Goal: Find specific page/section: Find specific page/section

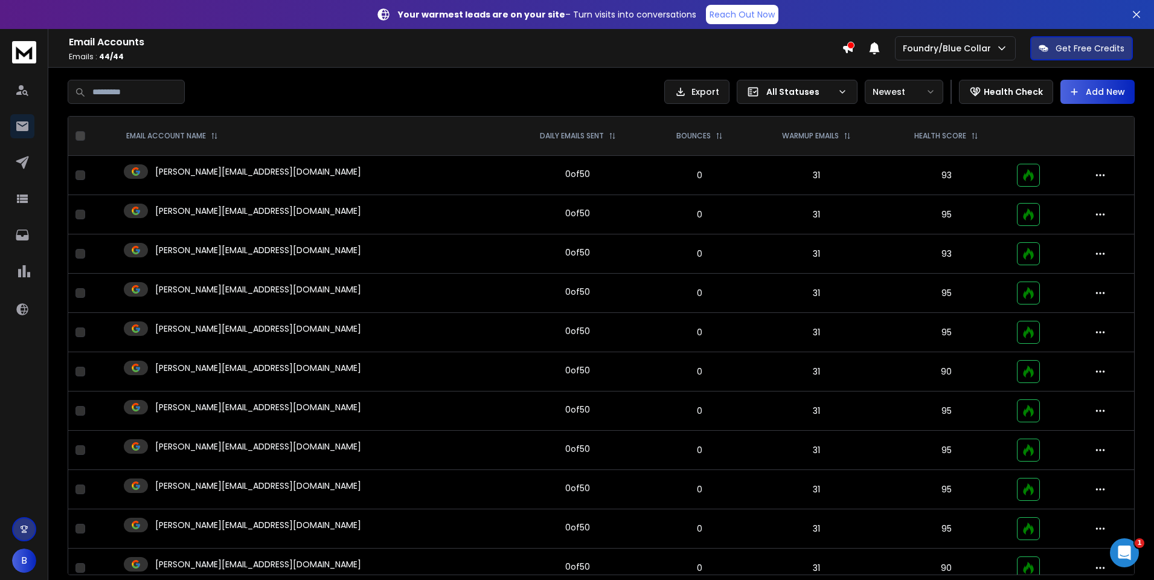
scroll to position [436, 0]
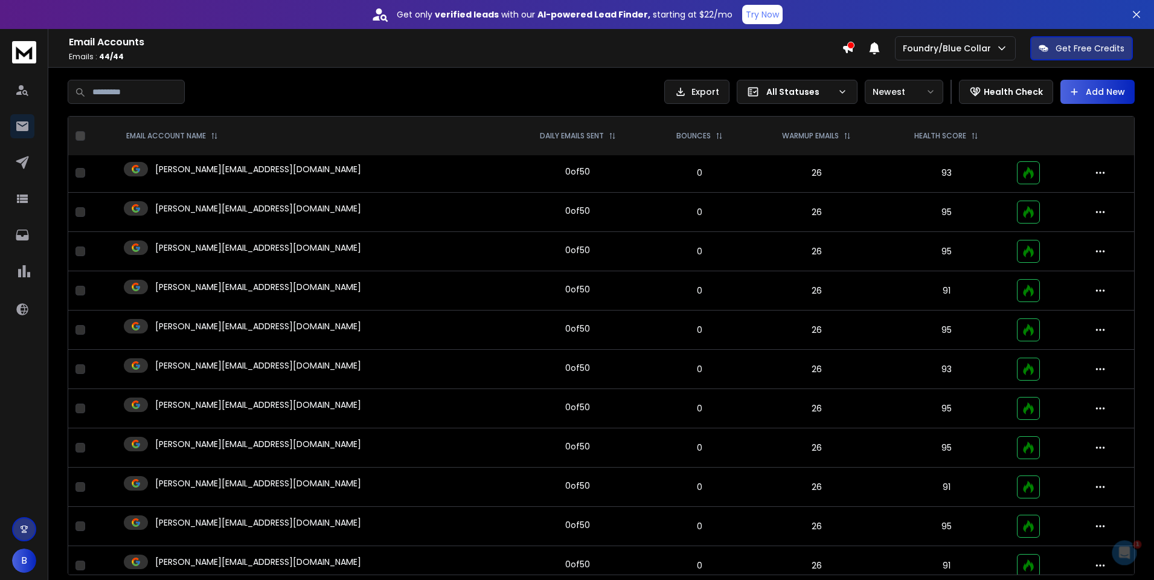
click at [369, 288] on div "[PERSON_NAME][EMAIL_ADDRESS][DOMAIN_NAME]" at bounding box center [311, 287] width 375 height 14
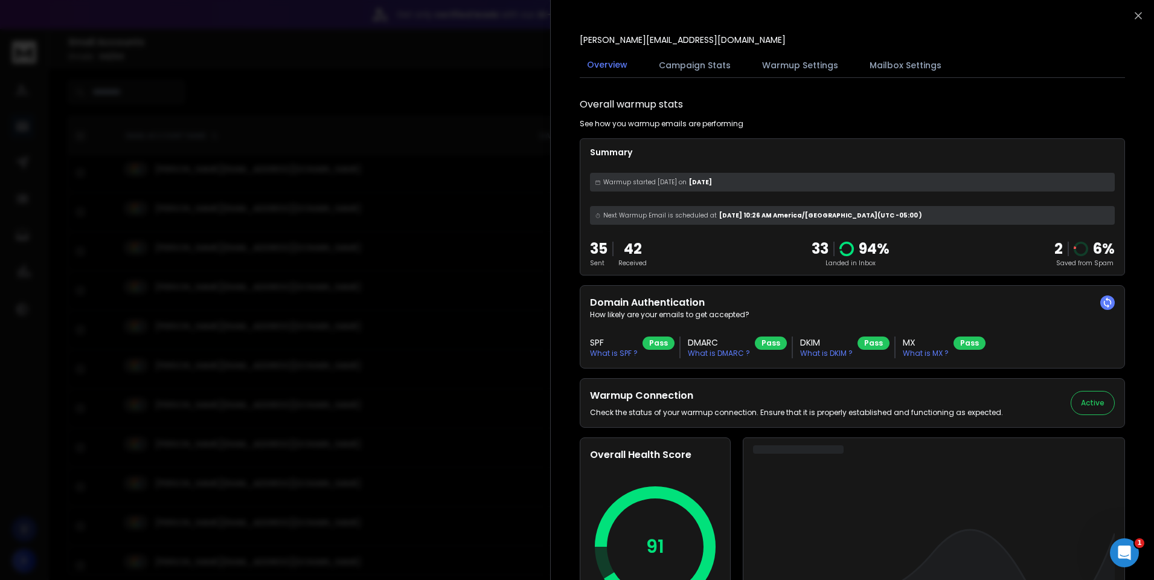
click at [410, 292] on div at bounding box center [577, 290] width 1154 height 580
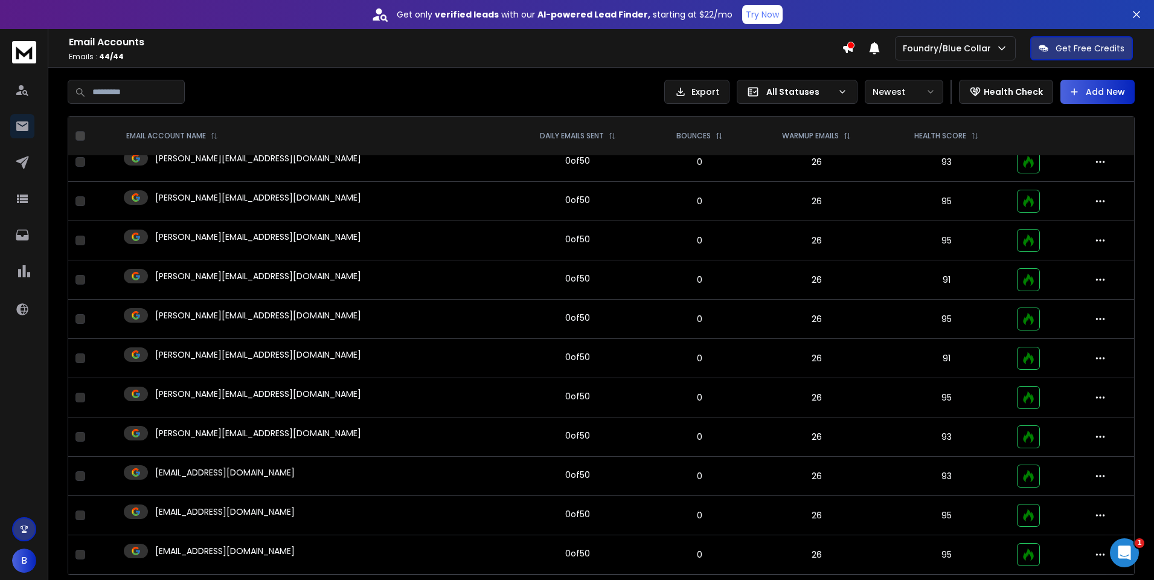
scroll to position [0, 0]
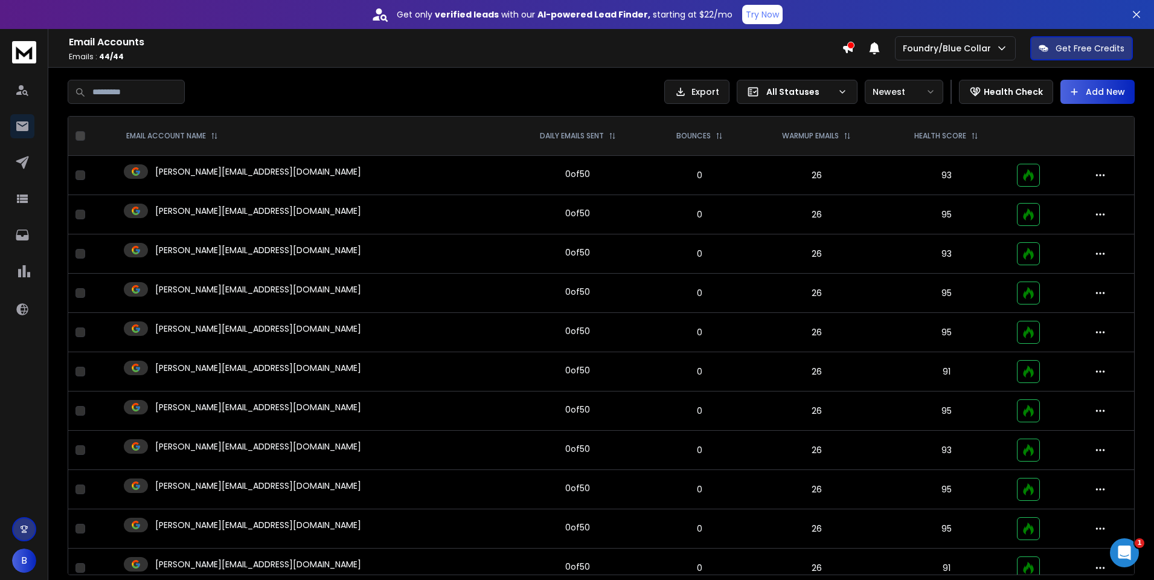
click at [404, 178] on div "[PERSON_NAME][EMAIL_ADDRESS][DOMAIN_NAME]" at bounding box center [311, 171] width 375 height 14
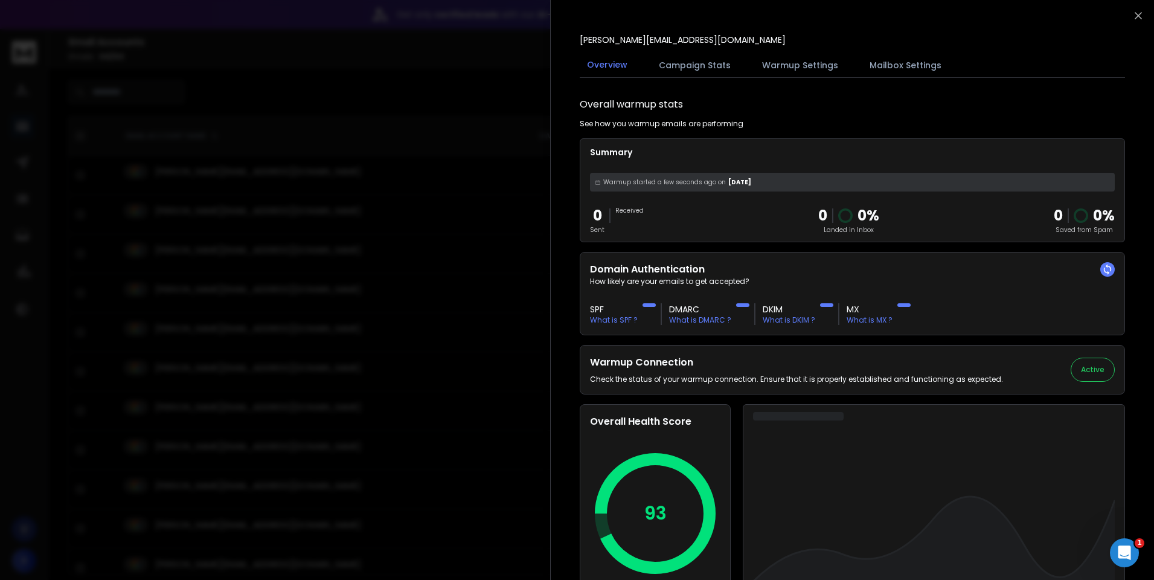
click at [341, 335] on div at bounding box center [577, 290] width 1154 height 580
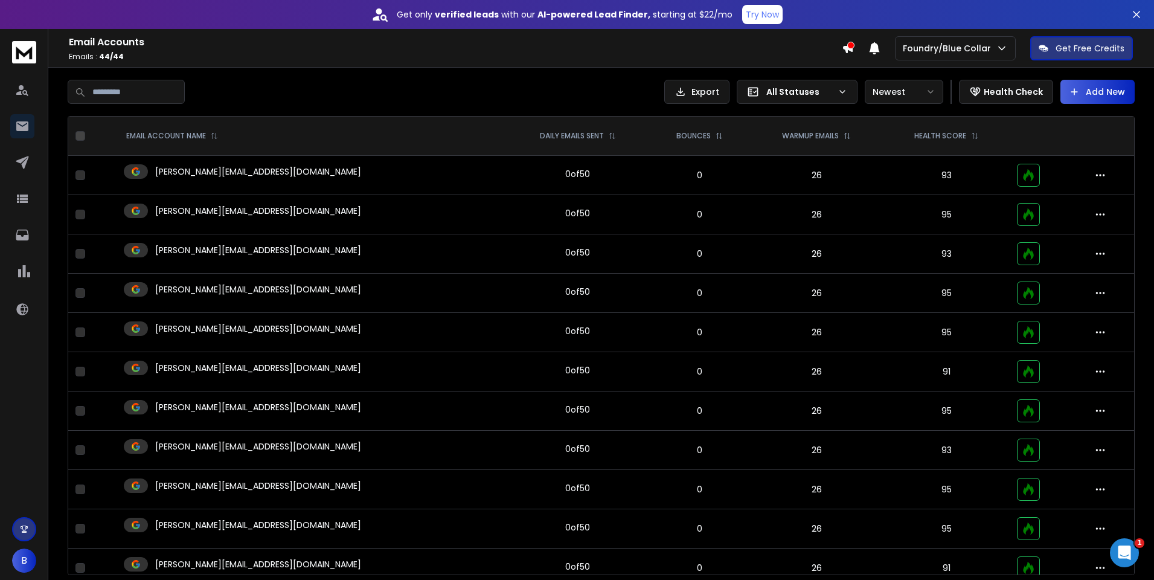
click at [402, 333] on div "[PERSON_NAME][EMAIL_ADDRESS][DOMAIN_NAME]" at bounding box center [311, 328] width 375 height 14
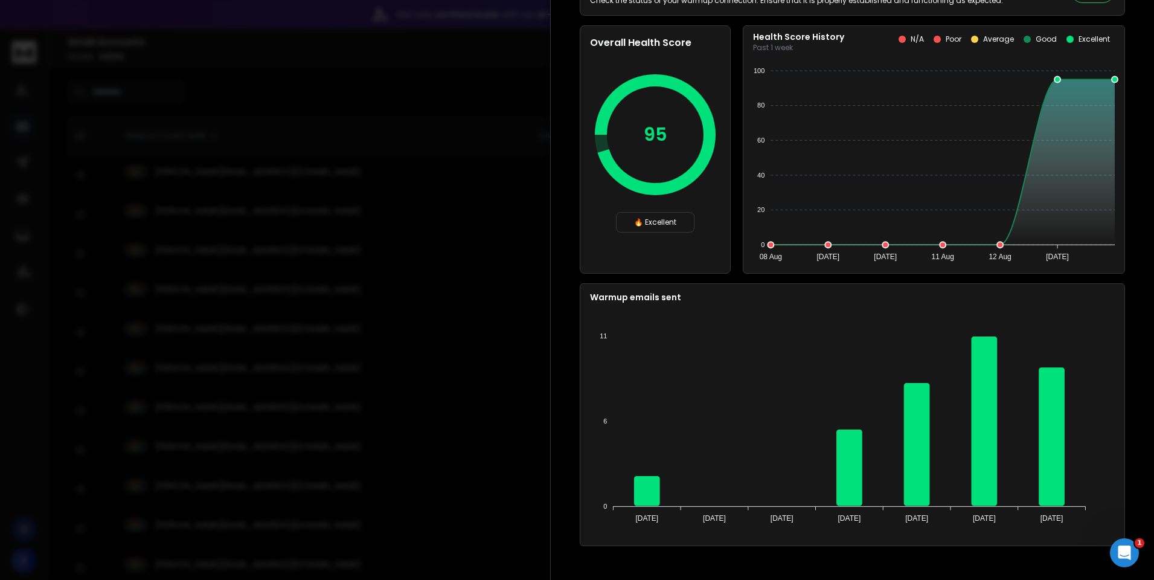
scroll to position [379, 0]
click at [510, 203] on div at bounding box center [577, 290] width 1154 height 580
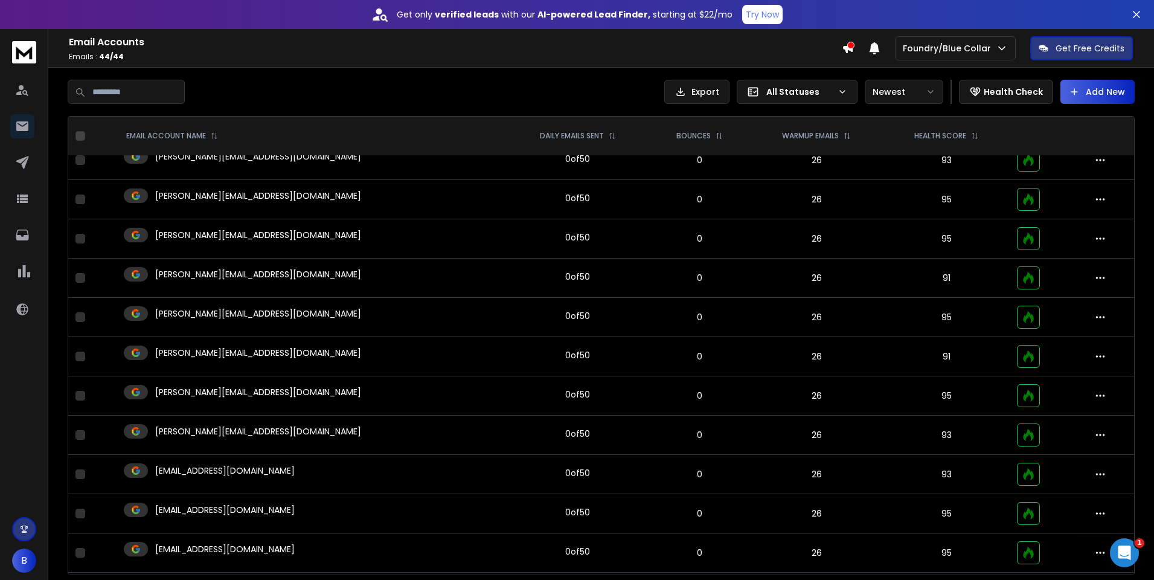
scroll to position [0, 0]
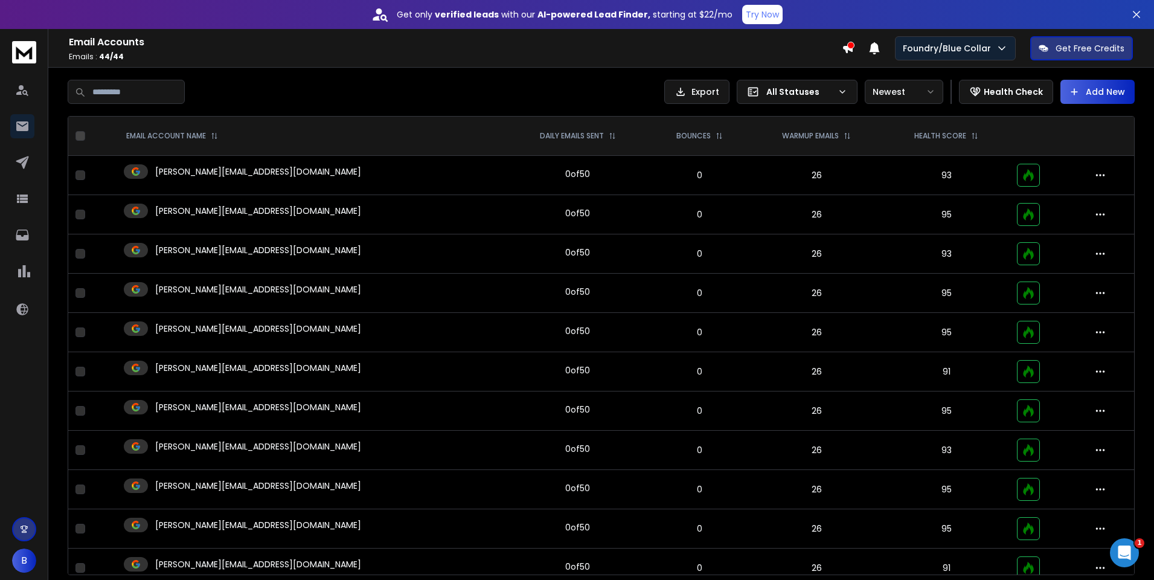
click at [996, 40] on button "Foundry/Blue Collar" at bounding box center [955, 48] width 121 height 24
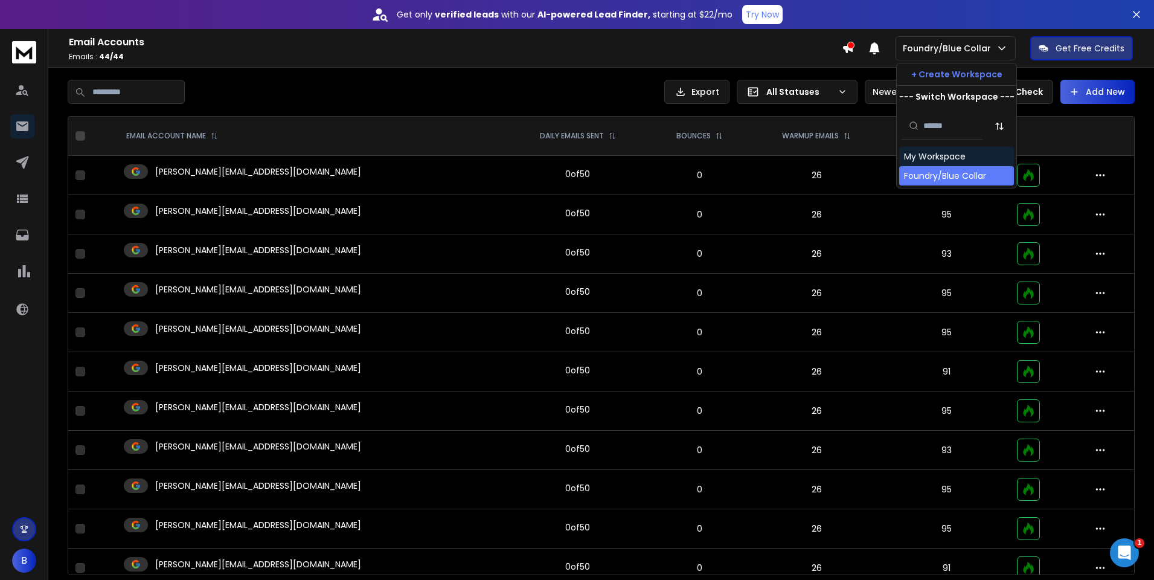
click at [948, 157] on div "My Workspace" at bounding box center [935, 156] width 62 height 12
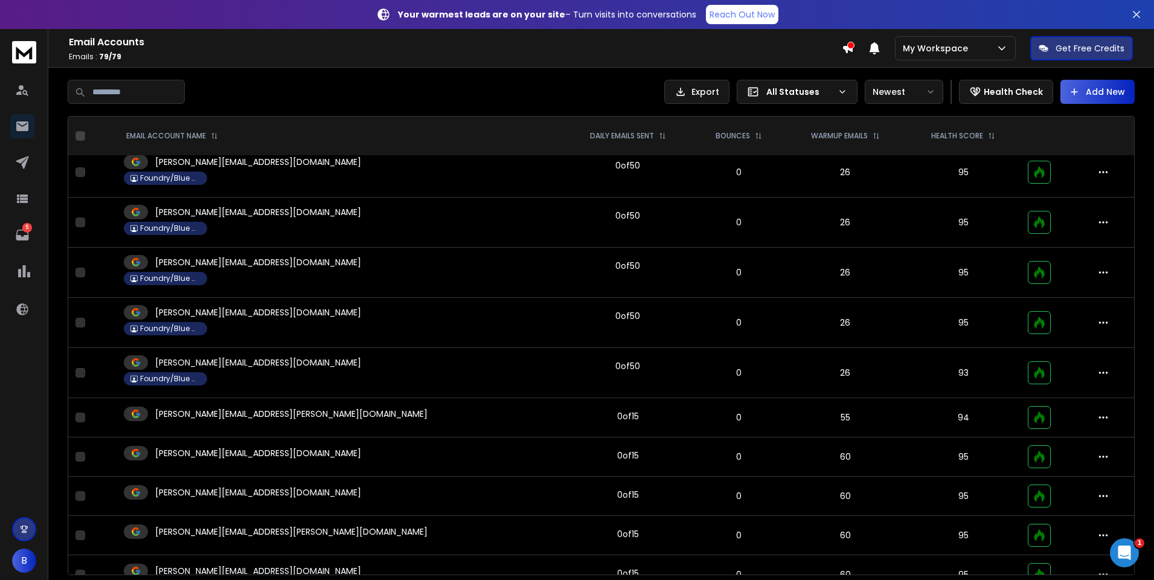
scroll to position [1714, 0]
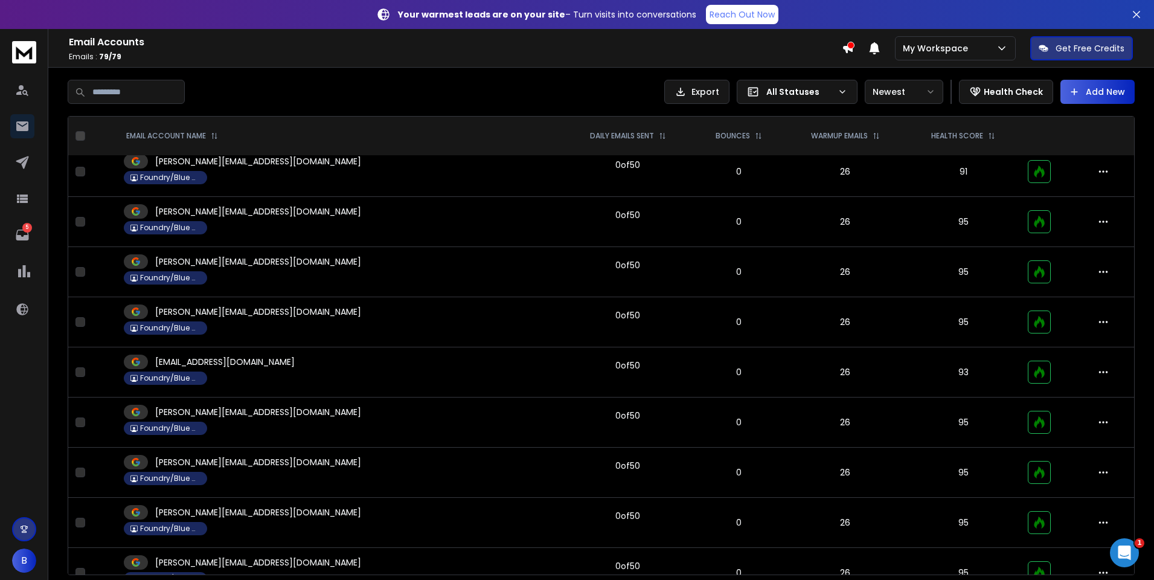
click at [271, 178] on div "Foundry/Blue Collar" at bounding box center [339, 177] width 431 height 13
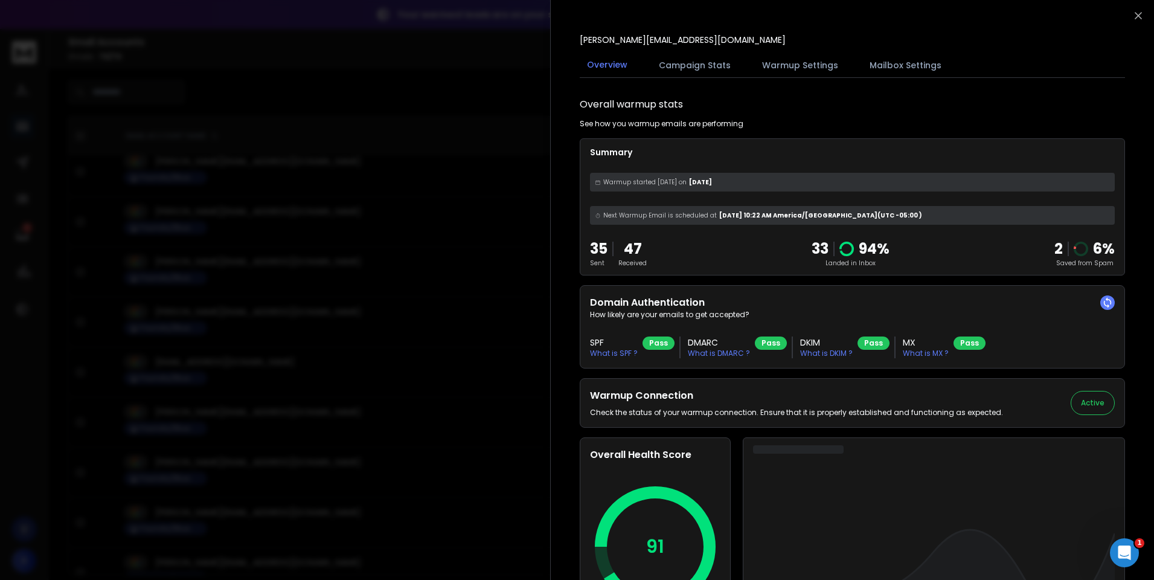
click at [357, 231] on div at bounding box center [577, 290] width 1154 height 580
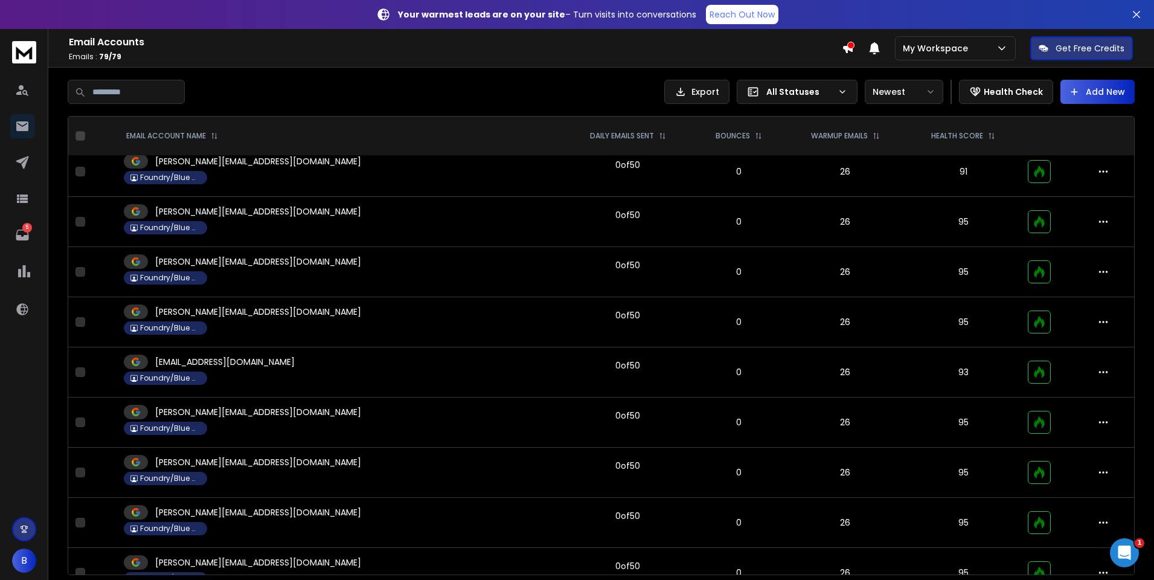
click at [257, 270] on td "john@bluecollarwealthusa.com Foundry/Blue Collar" at bounding box center [340, 272] width 446 height 50
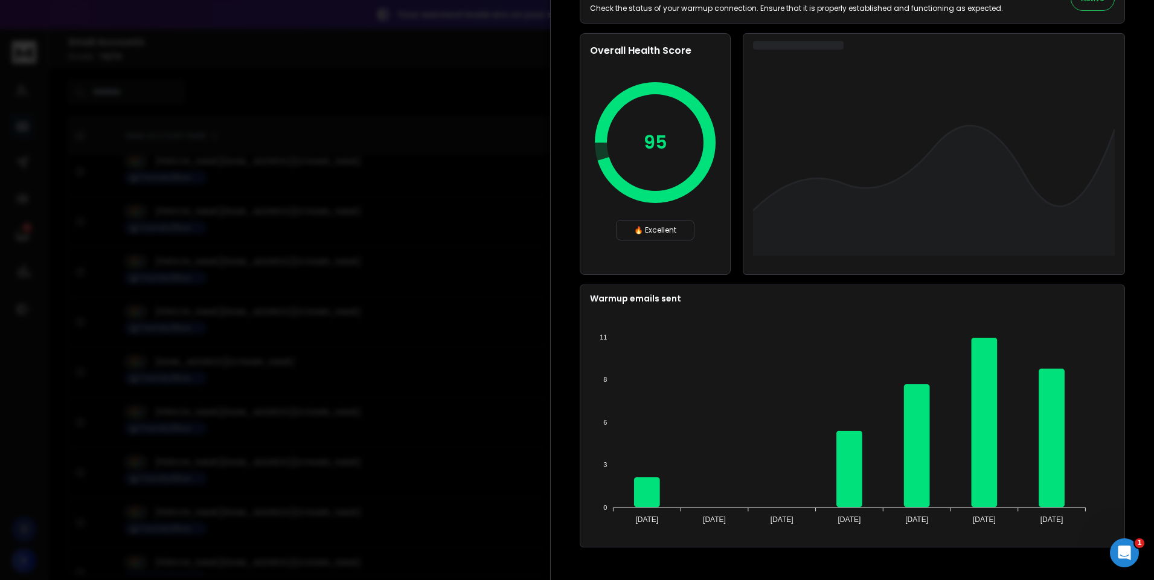
scroll to position [405, 0]
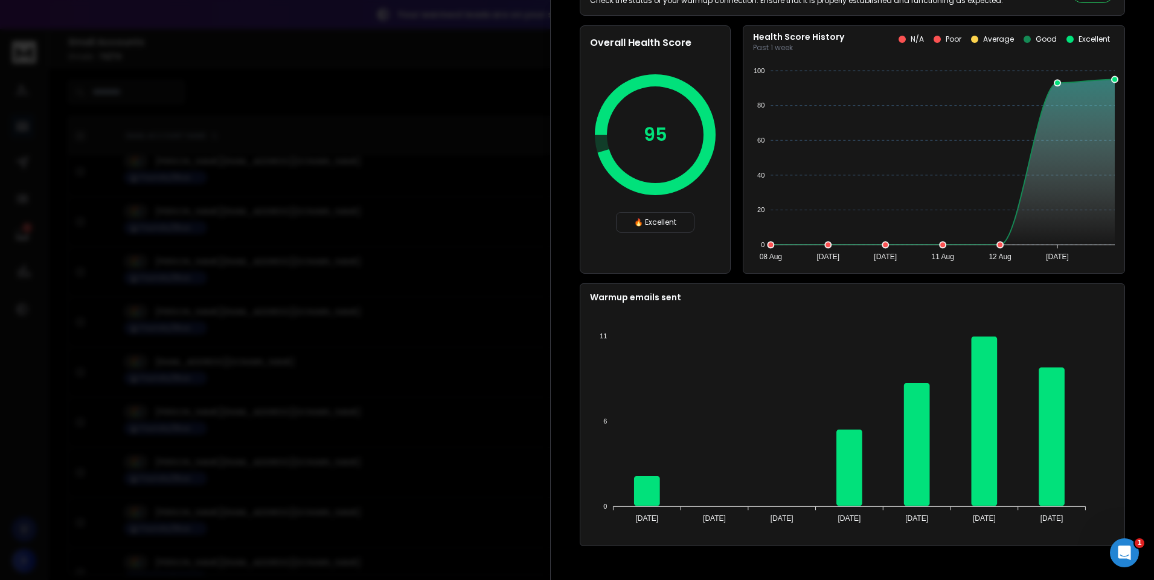
click at [432, 317] on div at bounding box center [577, 290] width 1154 height 580
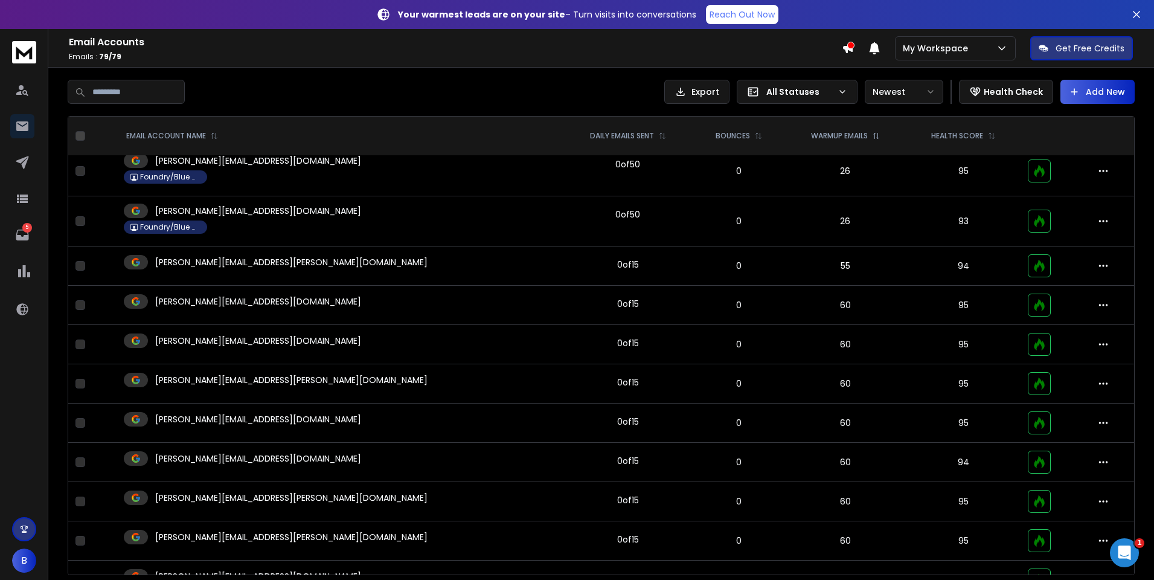
scroll to position [2142, 0]
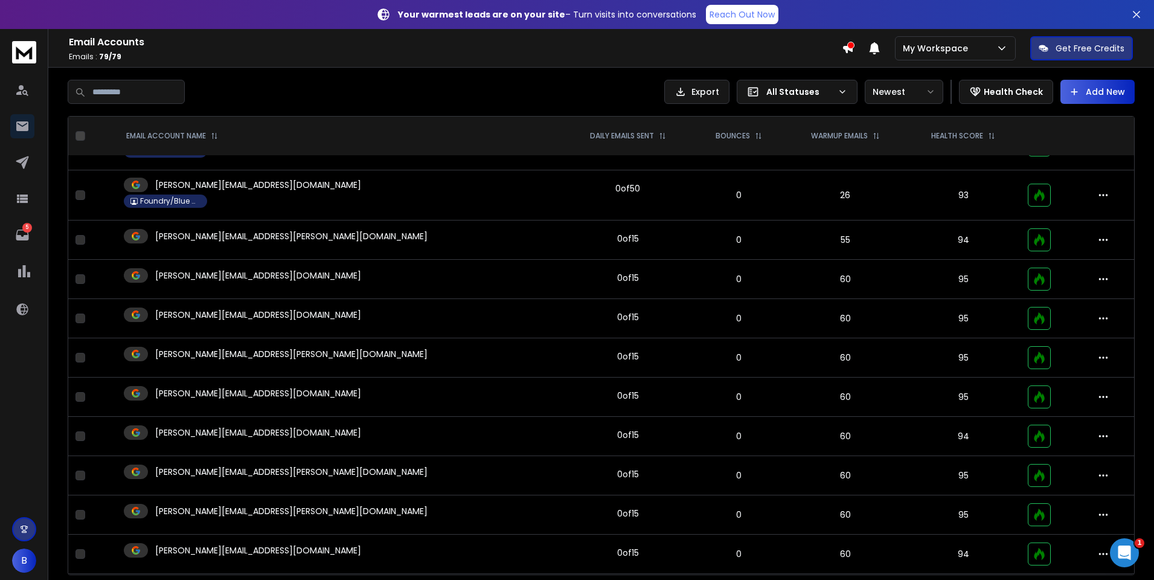
click at [364, 347] on div "brandon.anderson@andersonengineerus.com" at bounding box center [339, 354] width 431 height 14
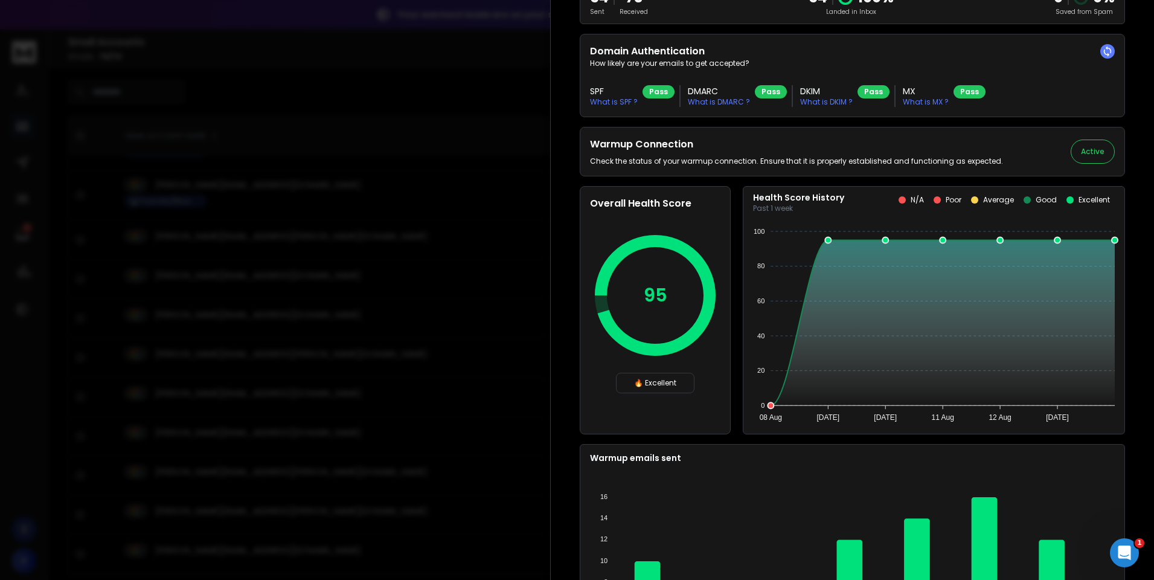
scroll to position [261, 0]
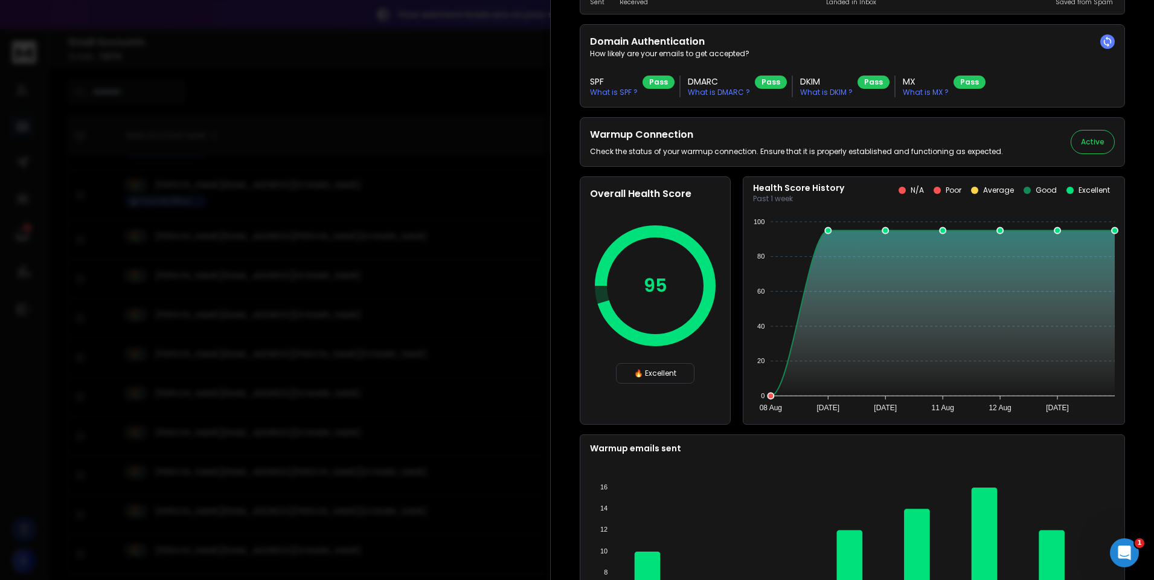
click at [330, 358] on div at bounding box center [577, 290] width 1154 height 580
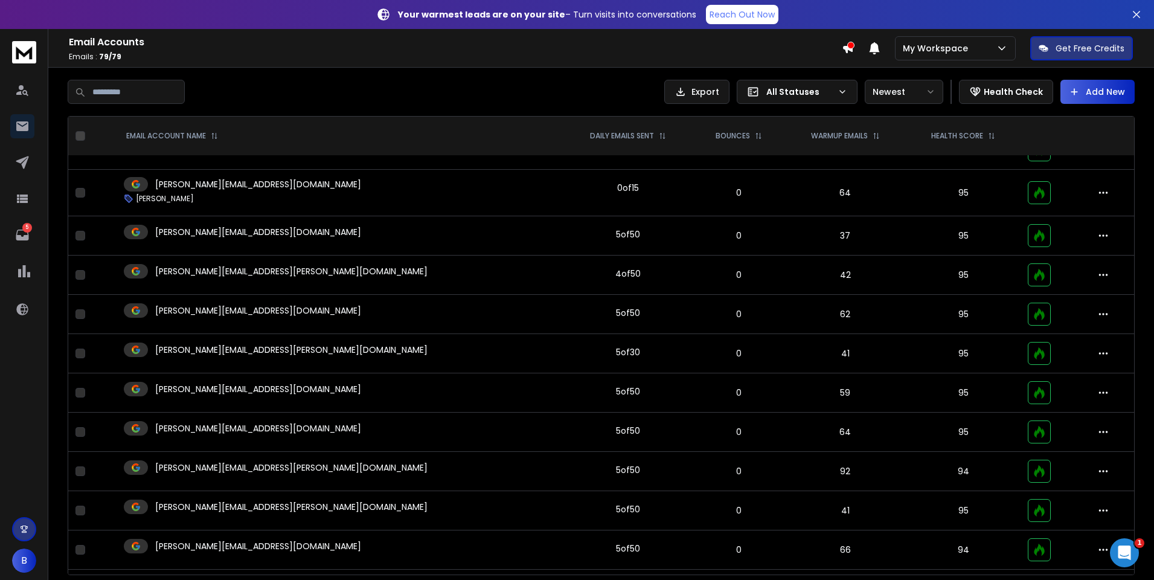
scroll to position [2796, 0]
